Goal: Task Accomplishment & Management: Use online tool/utility

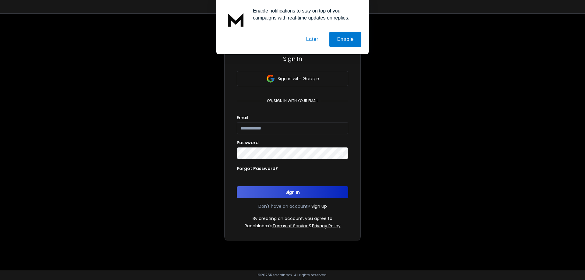
type input "**********"
click at [299, 192] on button "Sign In" at bounding box center [293, 192] width 112 height 12
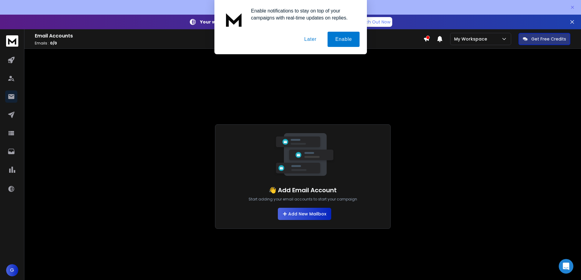
click at [313, 41] on button "Later" at bounding box center [309, 39] width 27 height 15
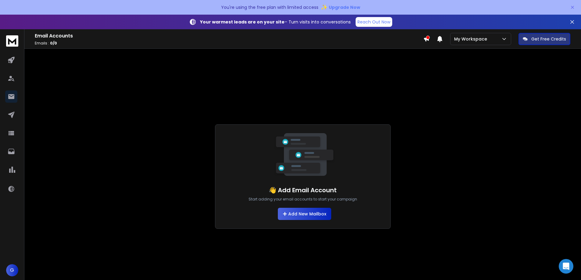
click at [532, 41] on p "Get Free Credits" at bounding box center [548, 39] width 35 height 6
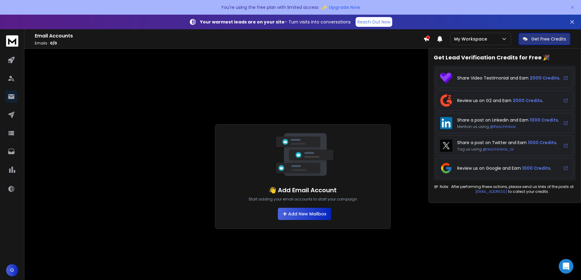
click at [548, 121] on span "1000 Credits" at bounding box center [543, 120] width 28 height 6
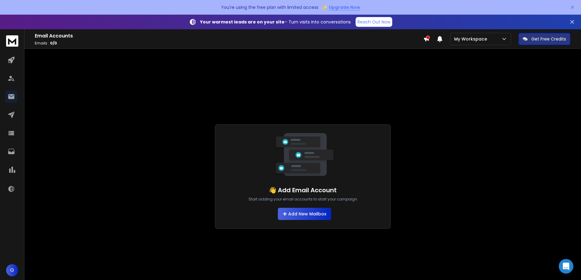
drag, startPoint x: 342, startPoint y: 6, endPoint x: 337, endPoint y: 9, distance: 5.9
click at [337, 9] on span "Upgrade Now" at bounding box center [344, 7] width 31 height 6
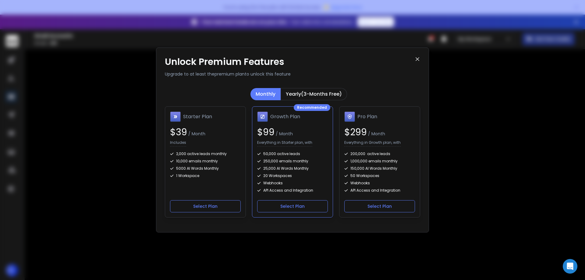
click at [418, 58] on icon at bounding box center [417, 58] width 5 height 5
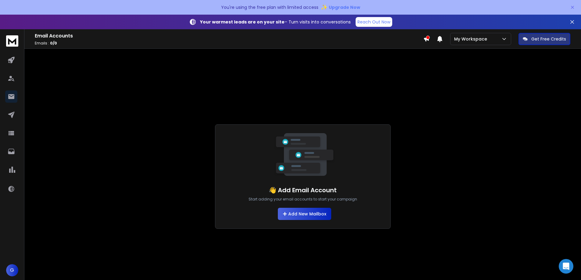
click at [556, 37] on p "Get Free Credits" at bounding box center [548, 39] width 35 height 6
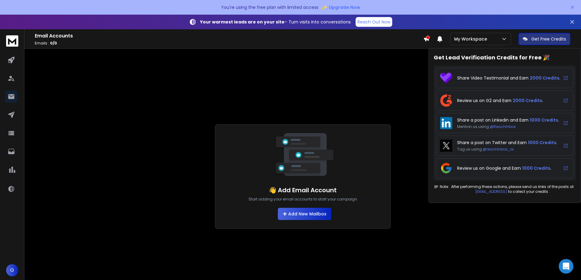
click at [477, 193] on link "support@reachinbox.ai" at bounding box center [491, 191] width 32 height 5
click at [487, 191] on link "support@reachinbox.ai" at bounding box center [491, 191] width 32 height 5
click at [538, 143] on span "1000 Credits" at bounding box center [542, 143] width 28 height 6
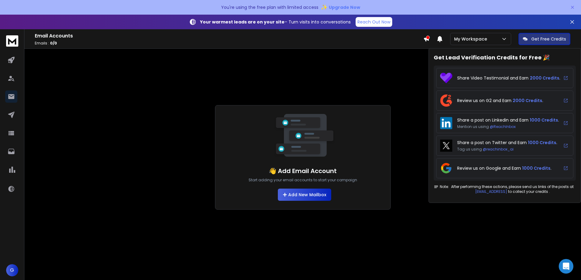
scroll to position [24, 0]
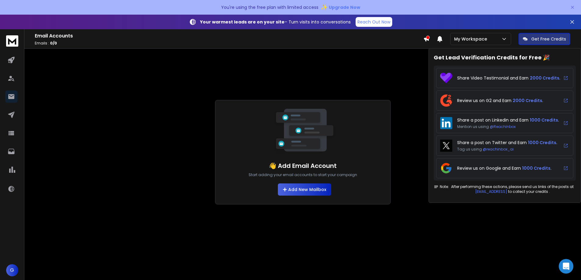
click at [539, 171] on span "1000 Credits" at bounding box center [536, 168] width 28 height 6
click at [501, 190] on link "support@reachinbox.ai" at bounding box center [491, 191] width 32 height 5
click at [572, 21] on icon at bounding box center [571, 21] width 5 height 5
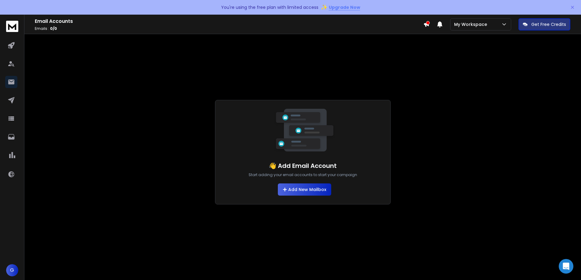
click at [350, 7] on span "Upgrade Now" at bounding box center [344, 7] width 31 height 6
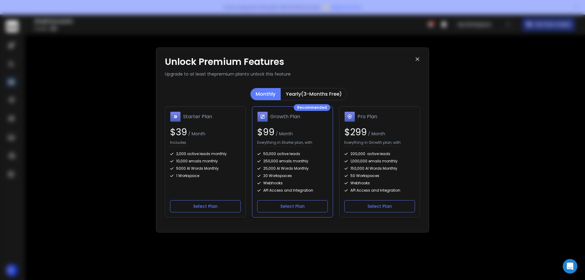
click at [417, 59] on icon at bounding box center [417, 58] width 5 height 5
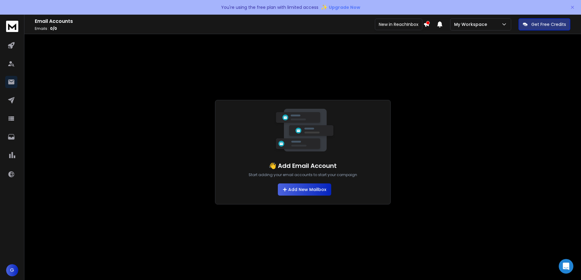
click at [426, 23] on icon at bounding box center [426, 24] width 5 height 5
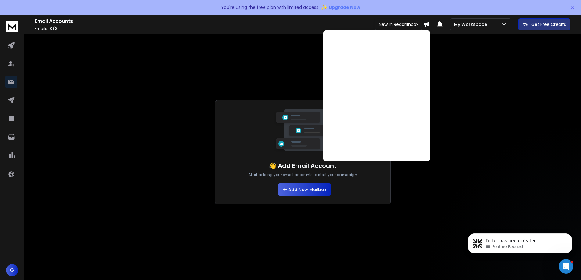
scroll to position [0, 0]
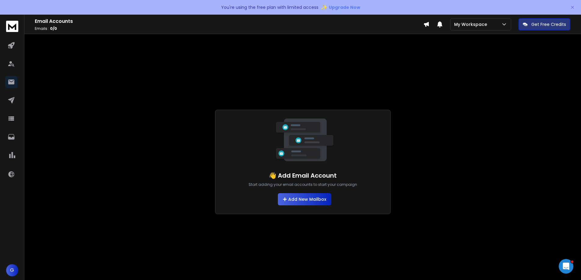
click at [535, 24] on p "Get Free Credits" at bounding box center [548, 24] width 35 height 6
